Goal: Task Accomplishment & Management: Use online tool/utility

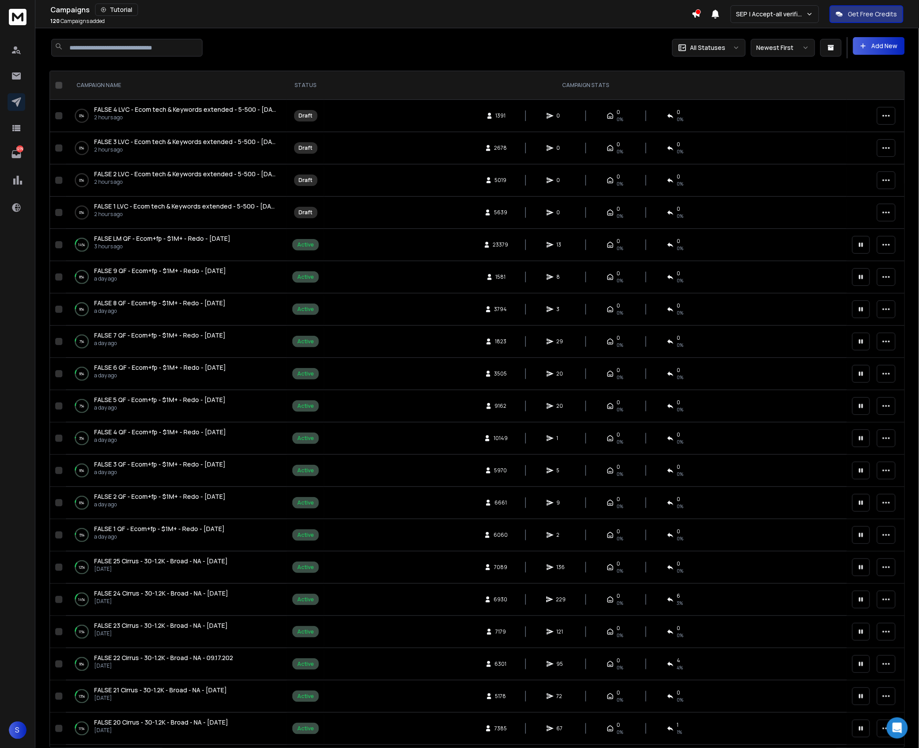
click at [232, 217] on p "2 hours ago" at bounding box center [186, 214] width 184 height 7
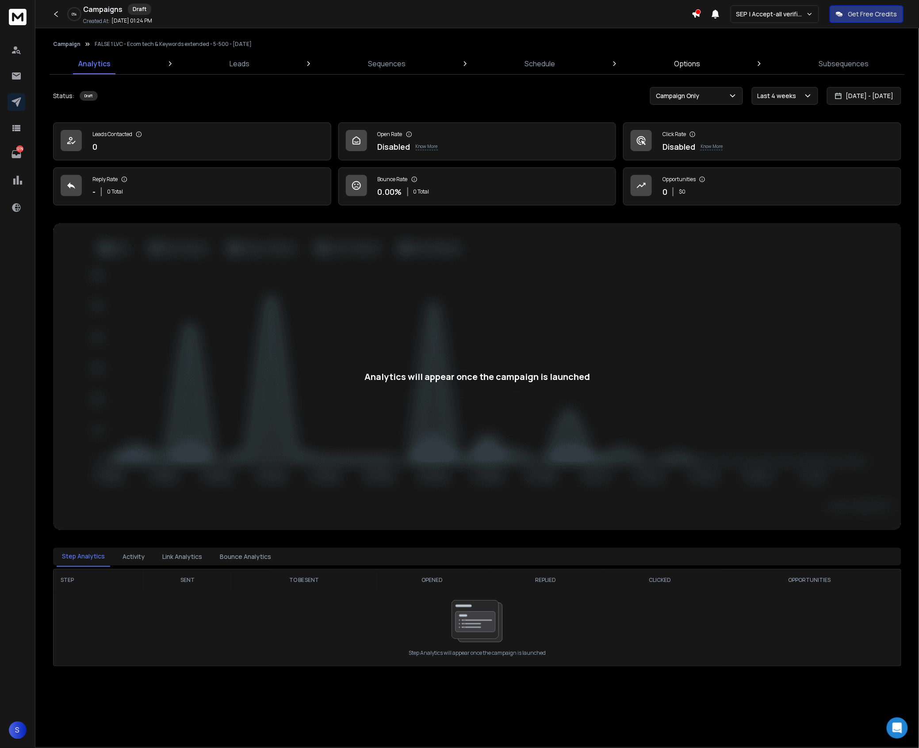
click at [588, 62] on p "Options" at bounding box center [687, 63] width 26 height 11
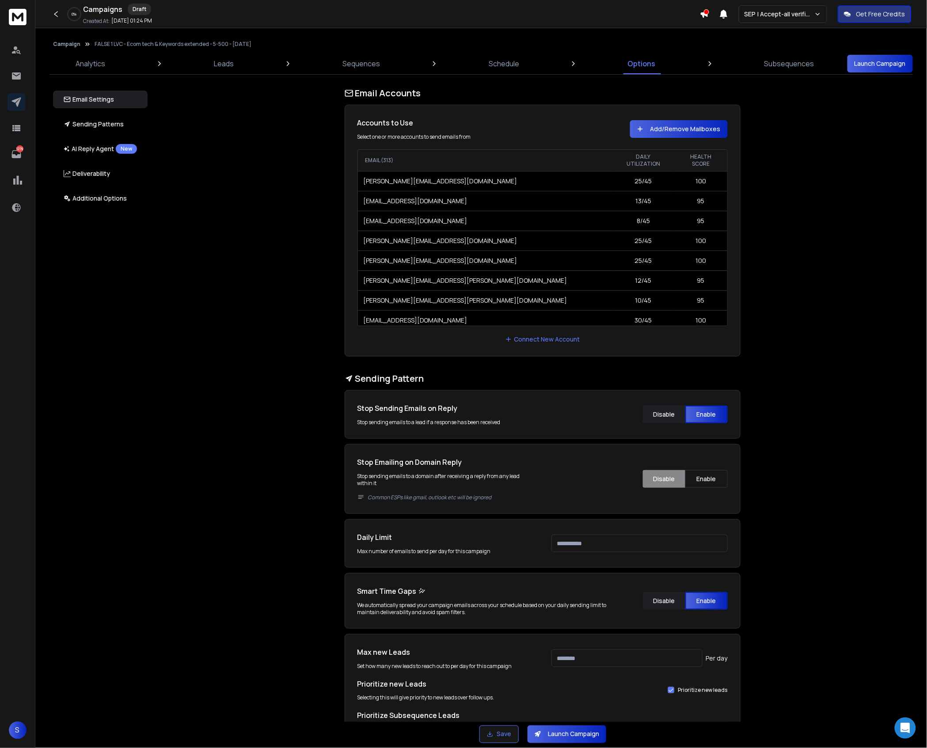
click at [581, 736] on button "Launch Campaign" at bounding box center [567, 735] width 79 height 18
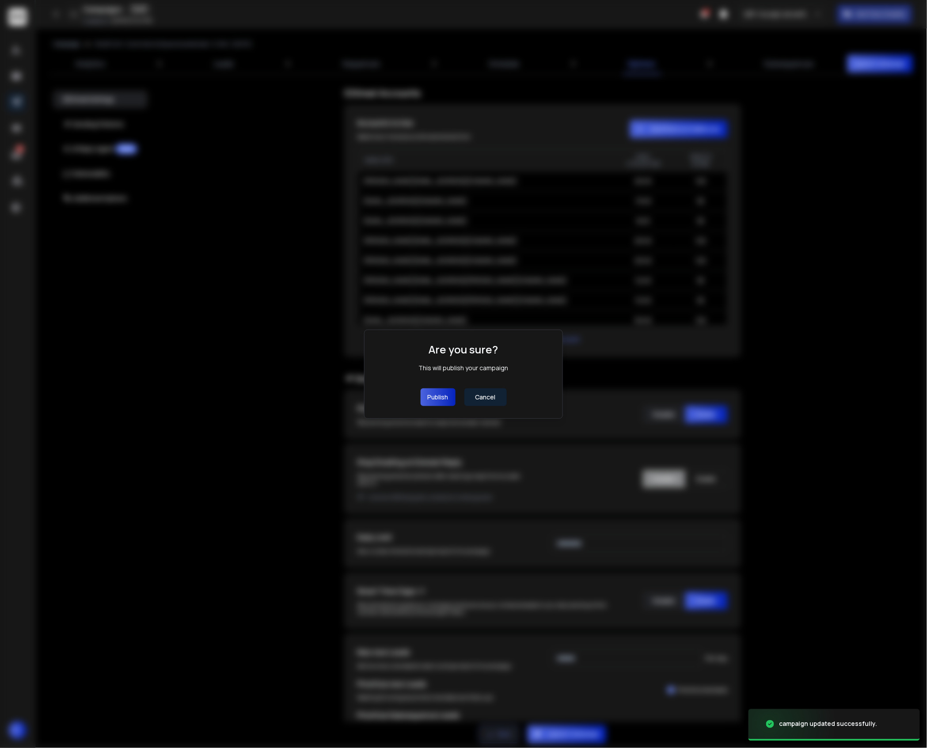
click at [436, 393] on button "Publish" at bounding box center [438, 398] width 35 height 18
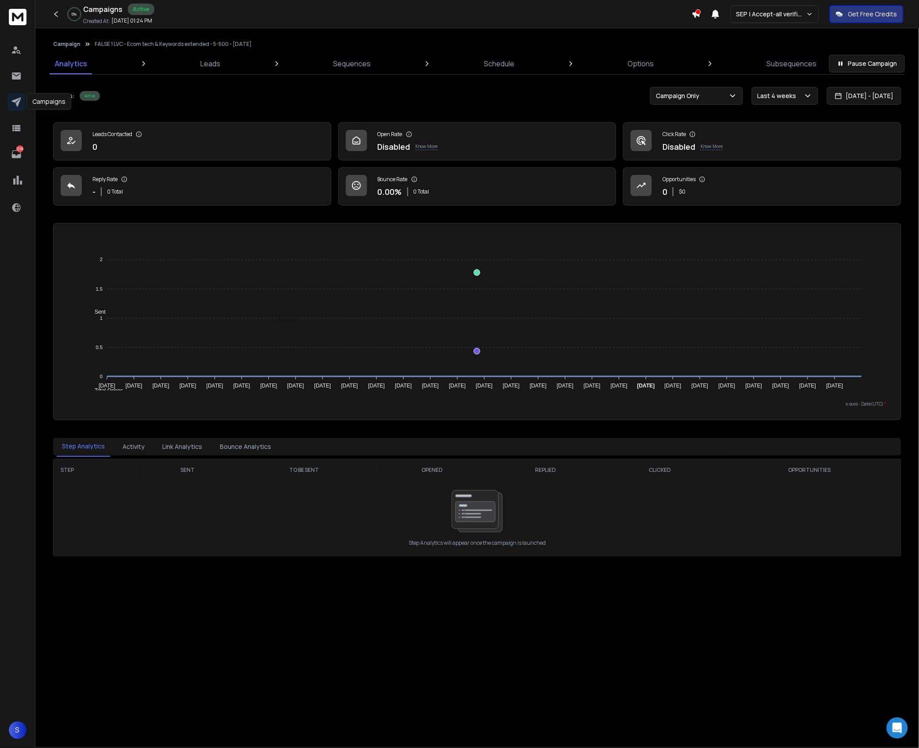
click at [20, 105] on icon at bounding box center [16, 102] width 11 height 11
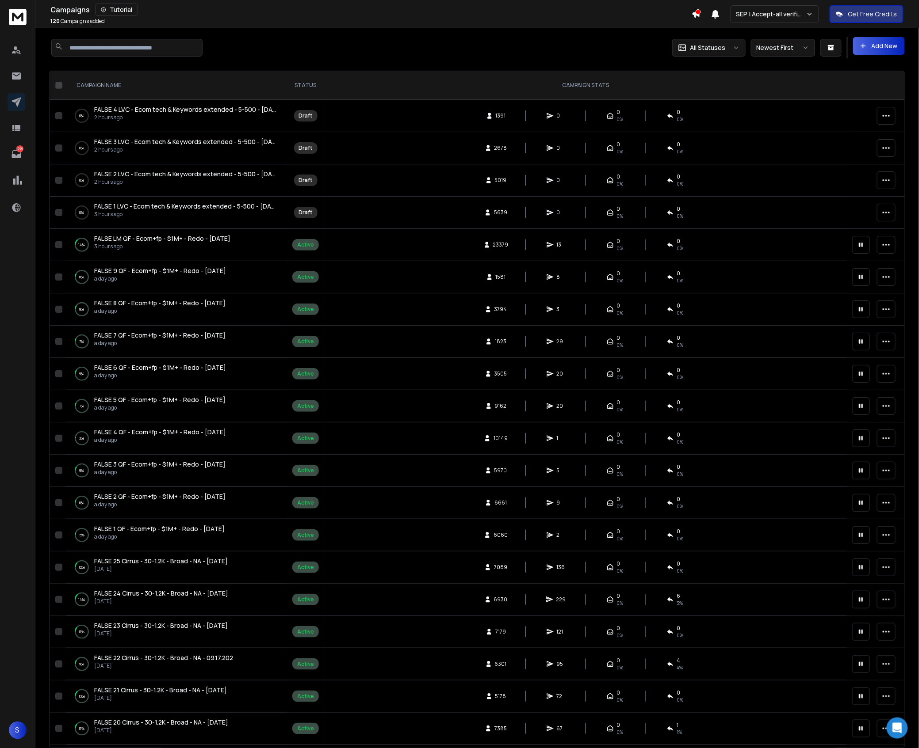
click at [206, 168] on td "0 % FALSE 2 LVC - Ecom tech & Keywords extended - 5-500 - 09.30.25 2 hours ago" at bounding box center [176, 180] width 221 height 32
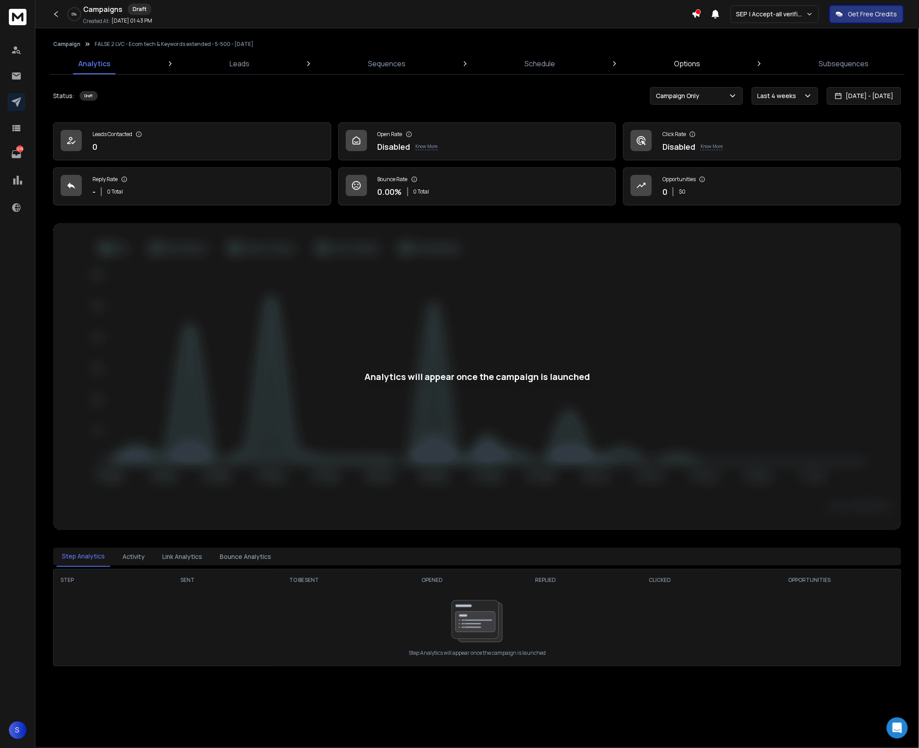
click at [679, 65] on p "Options" at bounding box center [687, 63] width 26 height 11
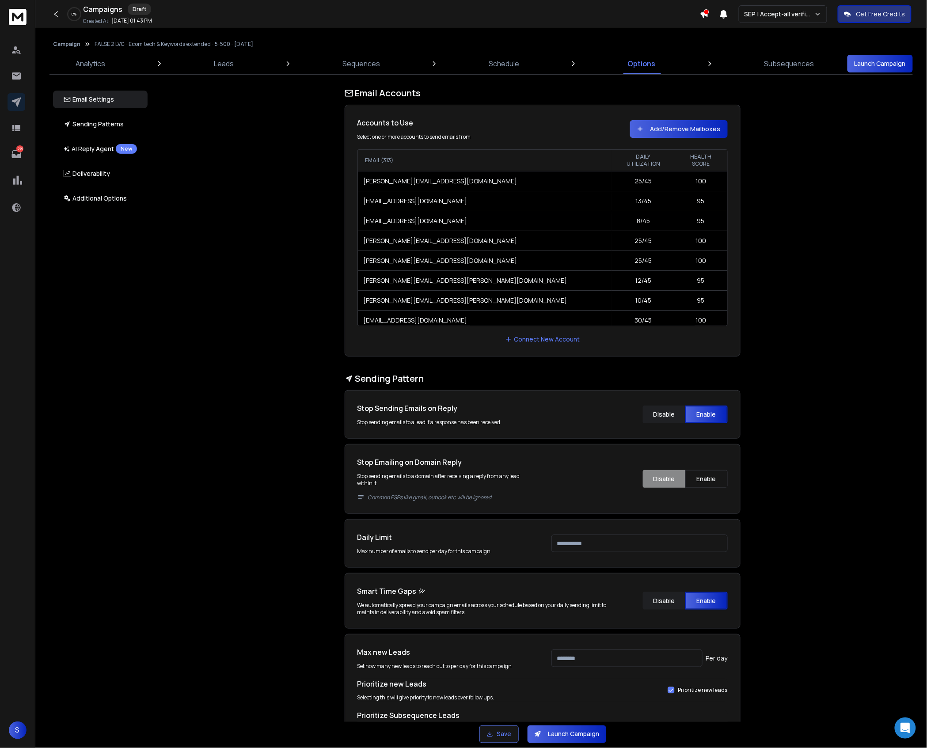
click at [572, 736] on button "Launch Campaign" at bounding box center [567, 735] width 79 height 18
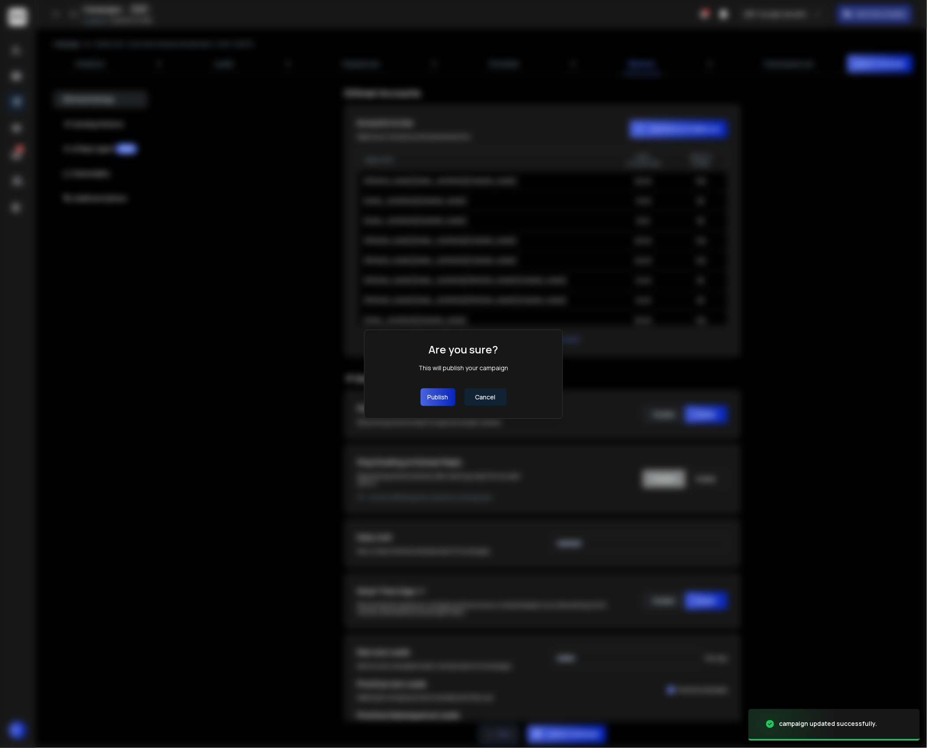
click at [434, 397] on button "Publish" at bounding box center [438, 398] width 35 height 18
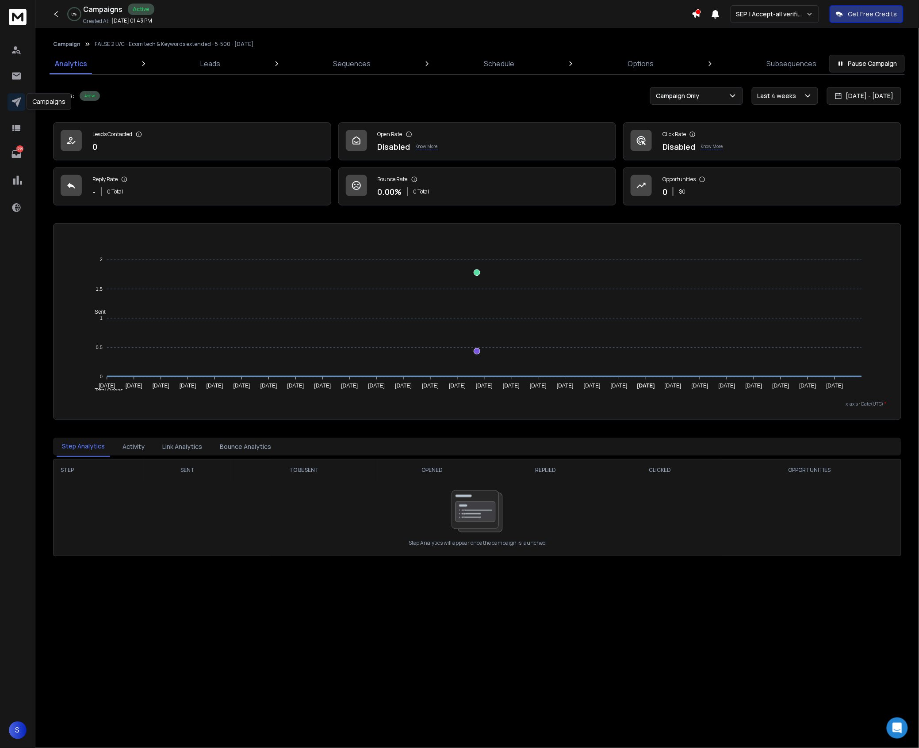
click at [18, 97] on icon at bounding box center [16, 102] width 11 height 11
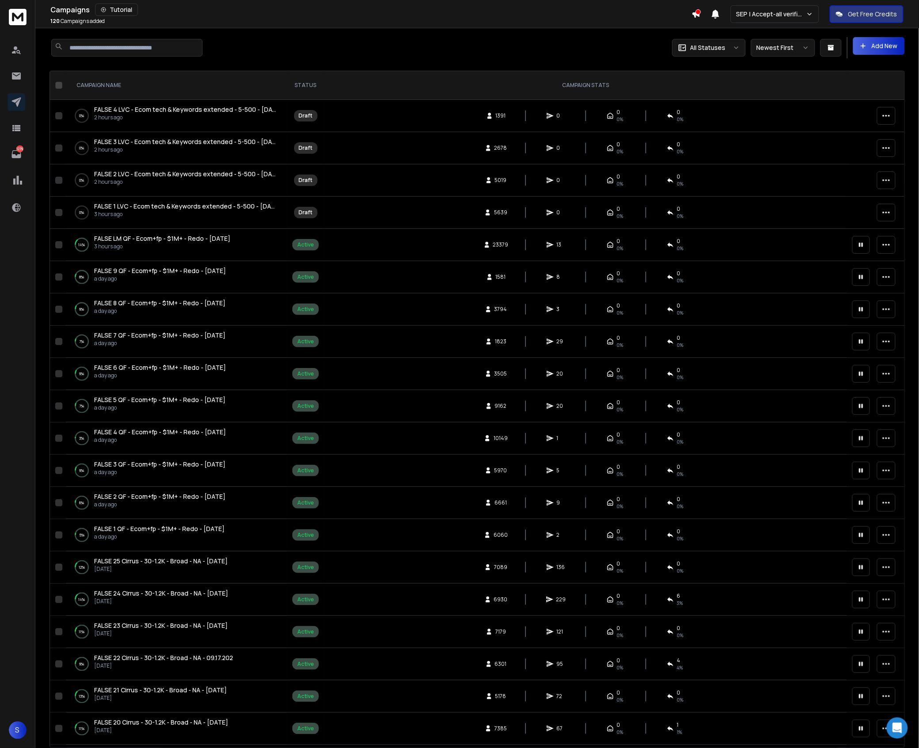
drag, startPoint x: 241, startPoint y: 142, endPoint x: 246, endPoint y: 140, distance: 5.5
click at [246, 140] on span "FALSE 3 LVC - Ecom tech & Keywords extended - 5-500 - [DATE]" at bounding box center [188, 141] width 188 height 8
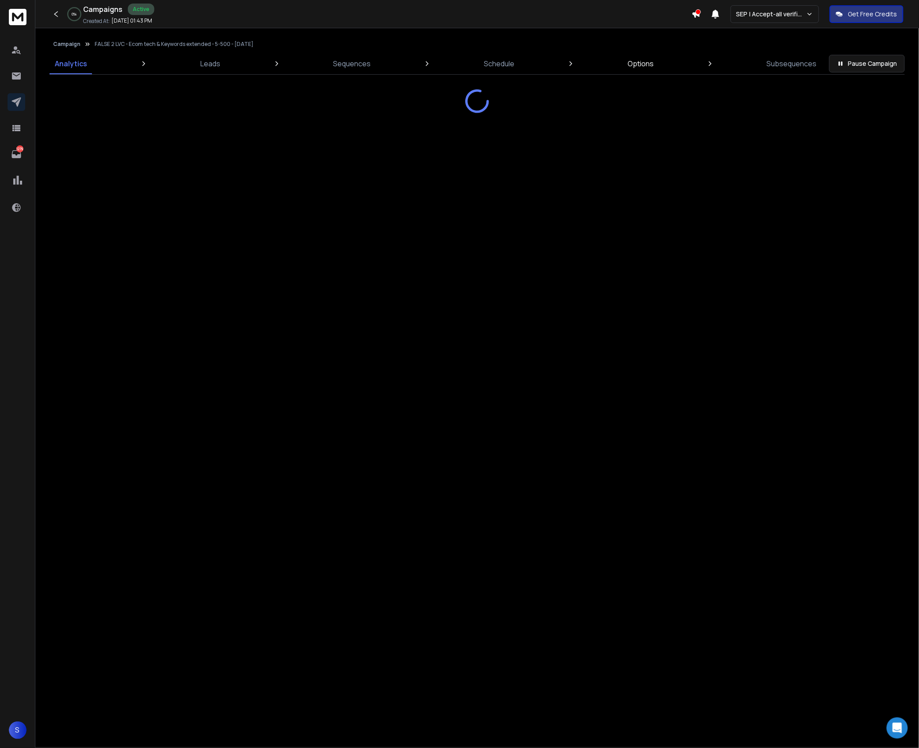
click at [627, 59] on link "Options" at bounding box center [640, 63] width 37 height 21
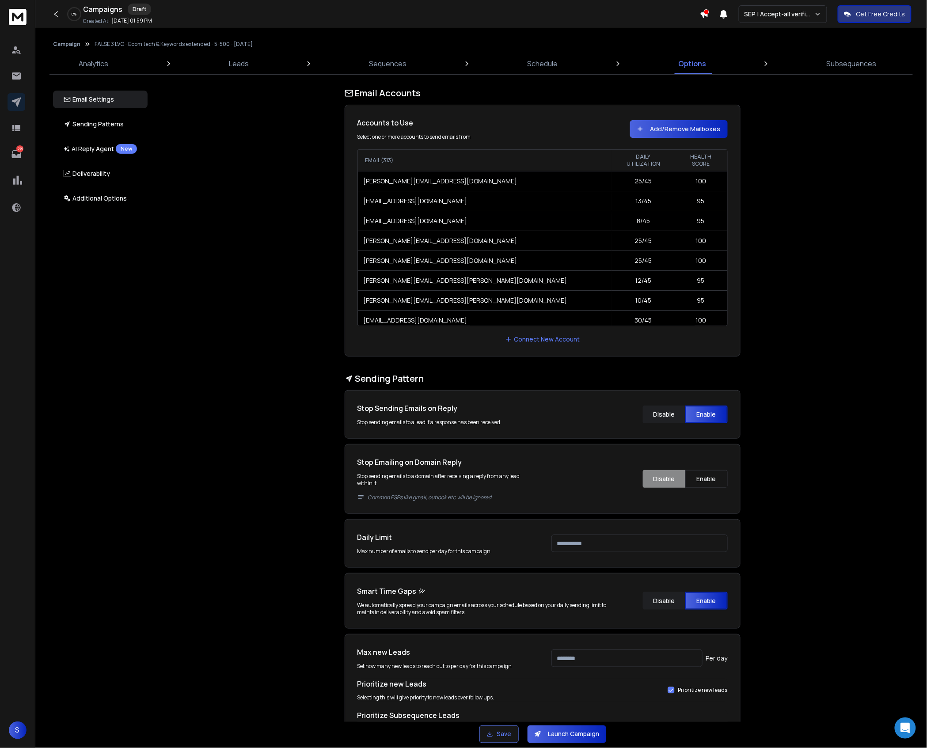
click at [570, 739] on button "Launch Campaign" at bounding box center [567, 735] width 79 height 18
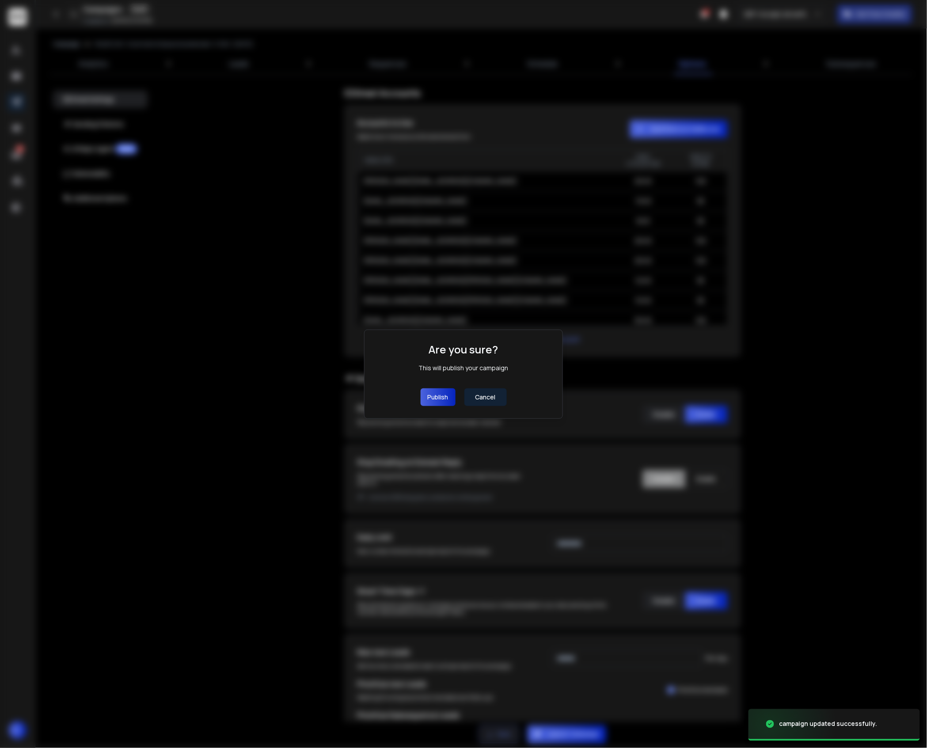
click at [436, 400] on button "Publish" at bounding box center [438, 398] width 35 height 18
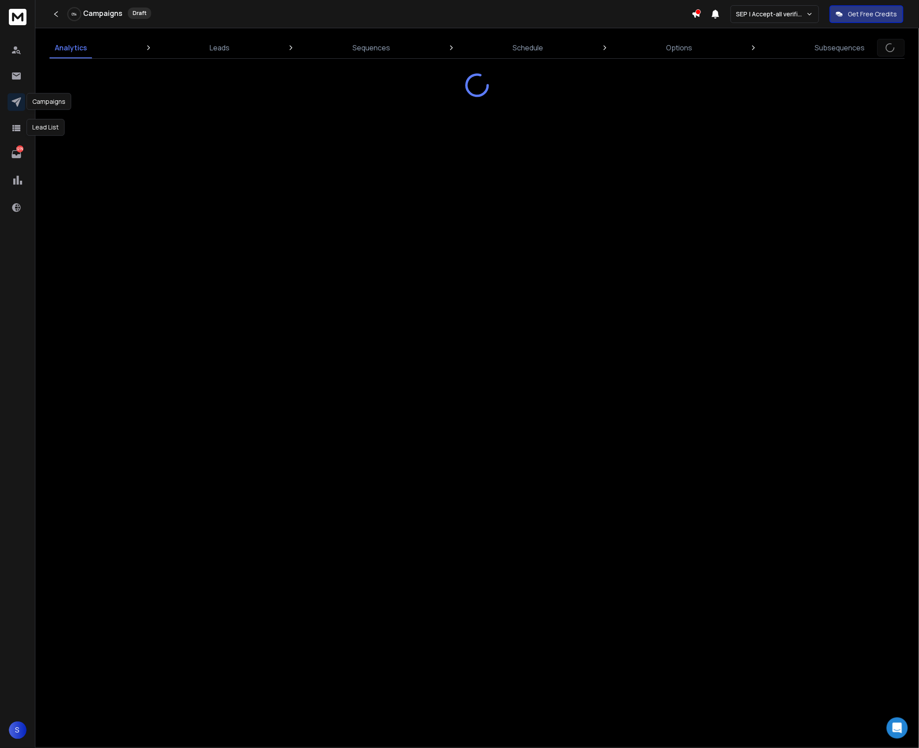
click at [19, 106] on icon at bounding box center [16, 102] width 11 height 11
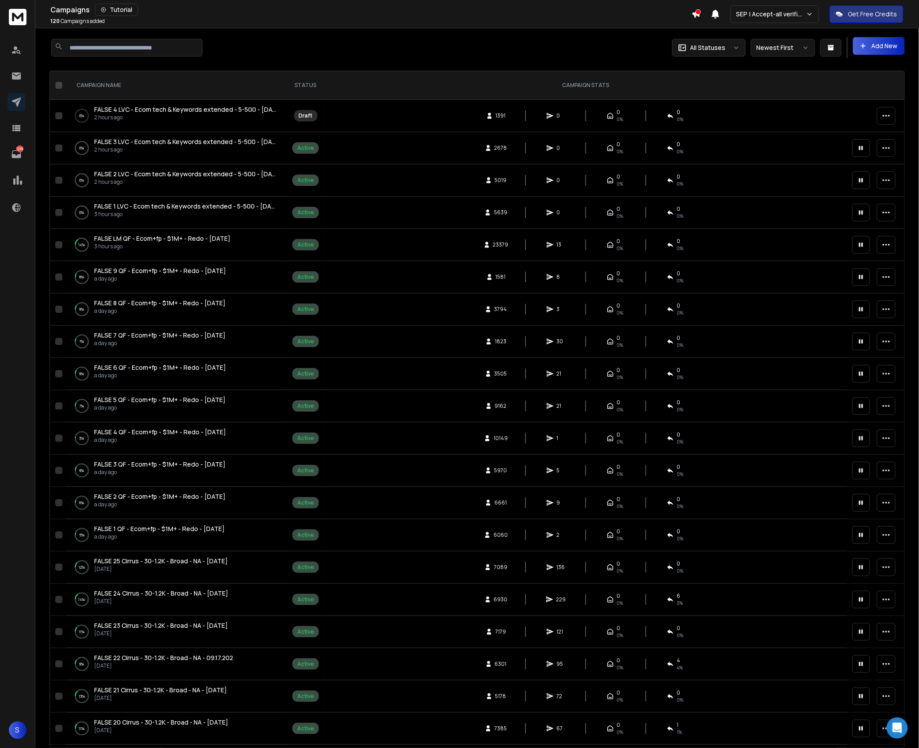
click at [273, 117] on p "2 hours ago" at bounding box center [186, 117] width 184 height 7
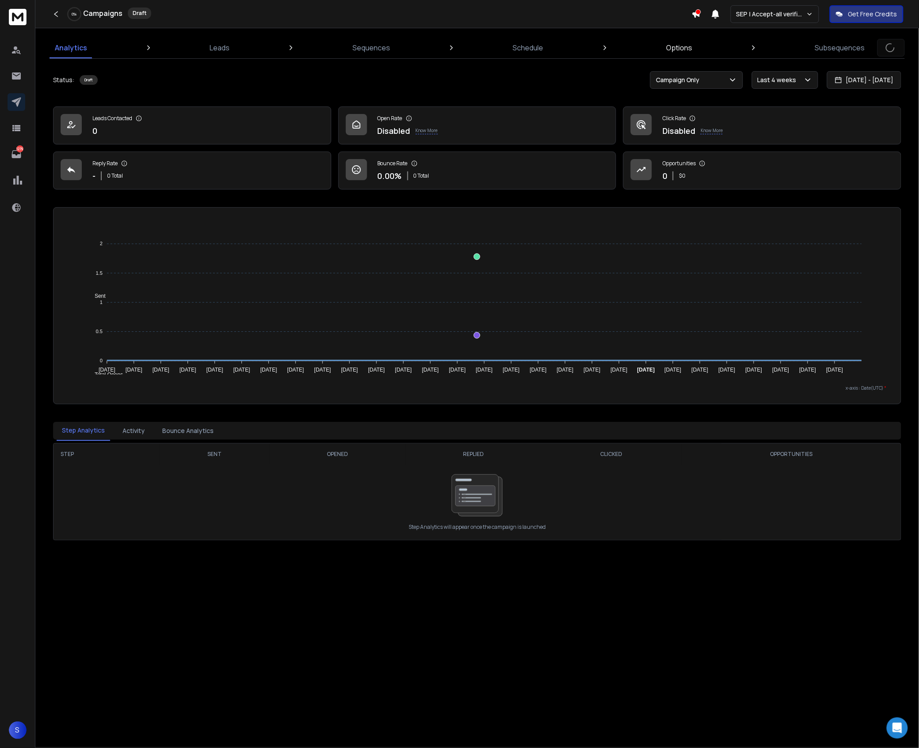
click at [662, 48] on link "Options" at bounding box center [678, 47] width 37 height 21
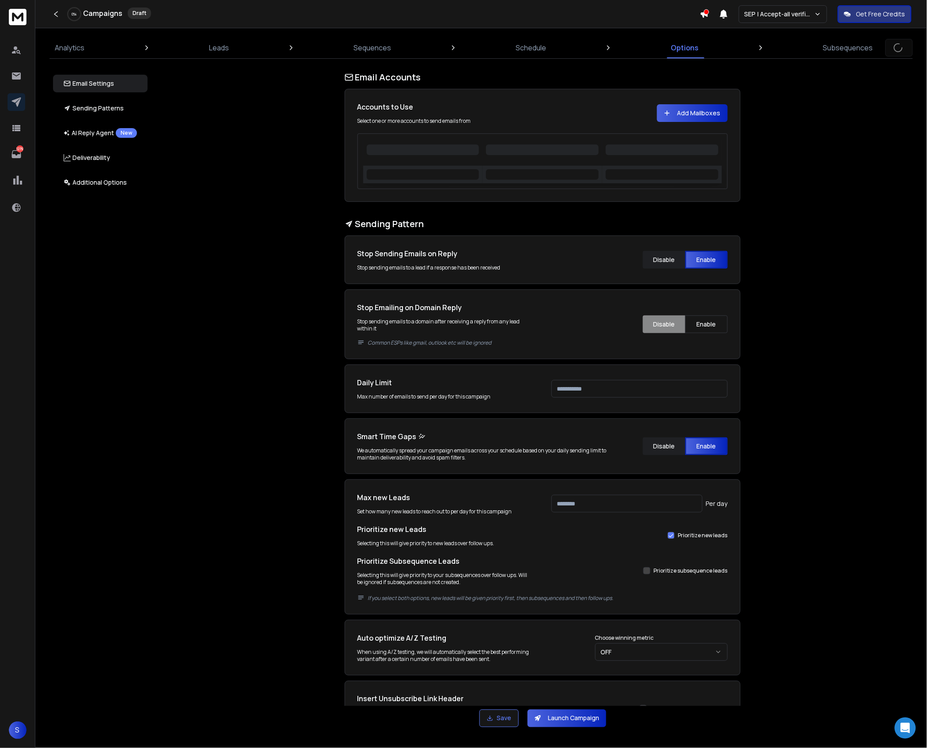
click at [579, 718] on button "Launch Campaign" at bounding box center [567, 719] width 79 height 18
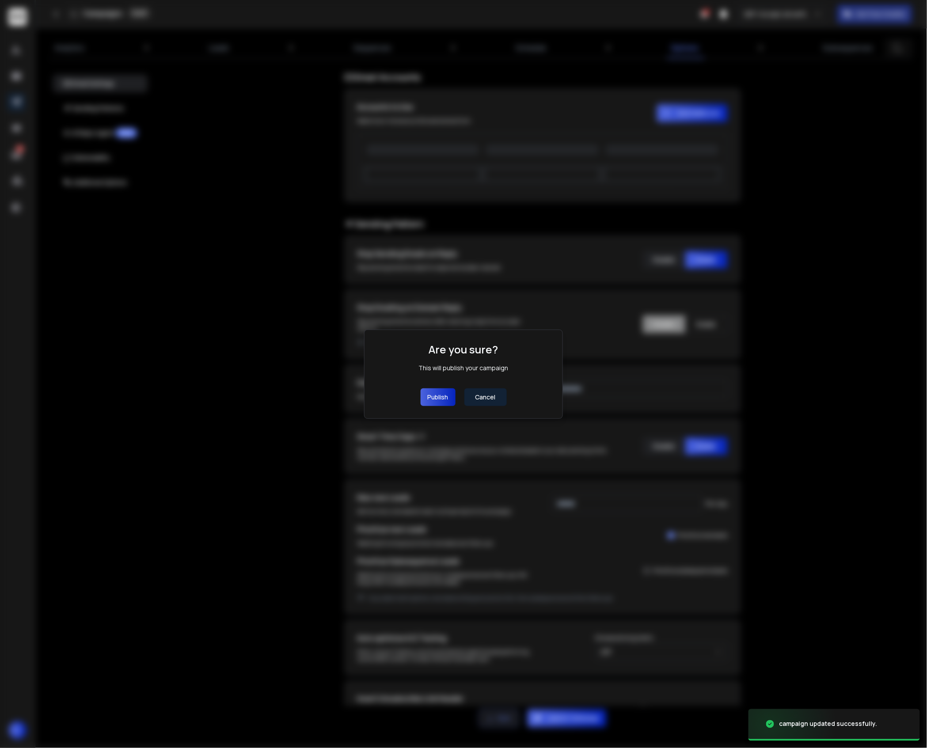
click at [430, 398] on button "Publish" at bounding box center [438, 398] width 35 height 18
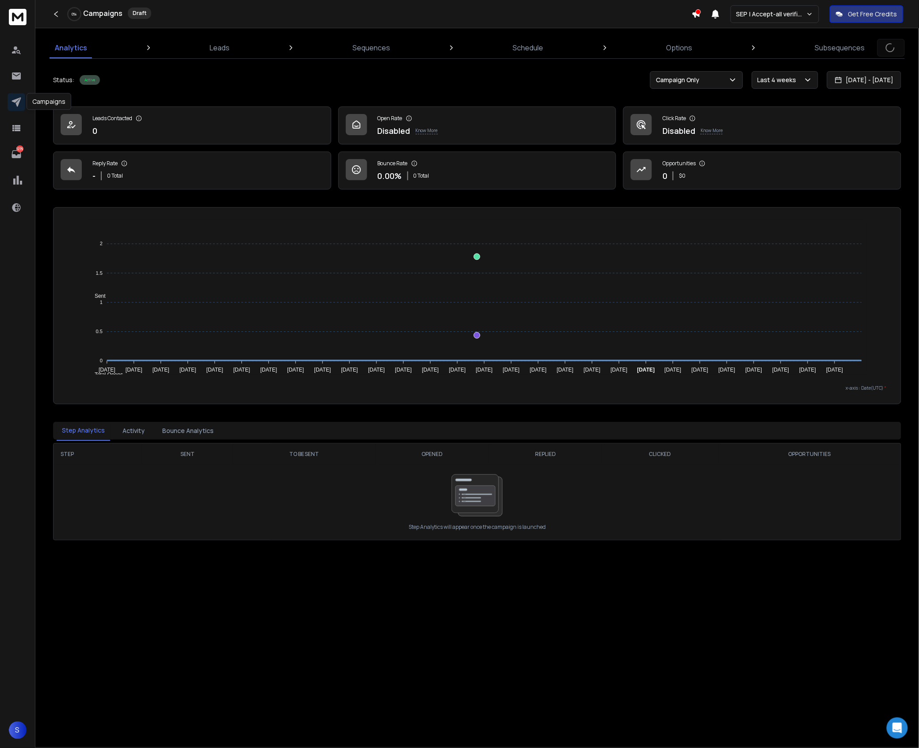
click at [10, 100] on link at bounding box center [17, 102] width 18 height 18
